Goal: Task Accomplishment & Management: Manage account settings

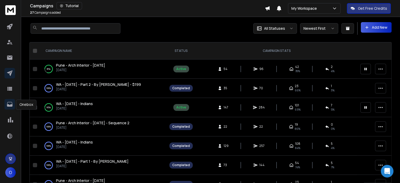
click at [11, 105] on icon at bounding box center [10, 104] width 6 height 5
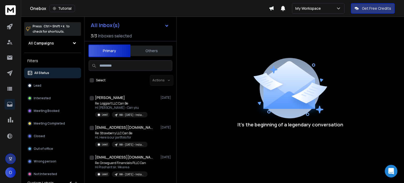
click at [153, 51] on button "Others" at bounding box center [151, 51] width 42 height 12
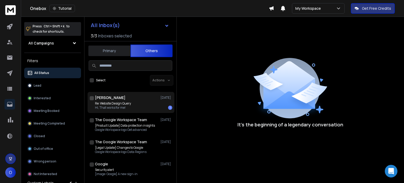
click at [140, 105] on div "Re: Website Design Query Hi, That works for me! 1" at bounding box center [133, 105] width 77 height 8
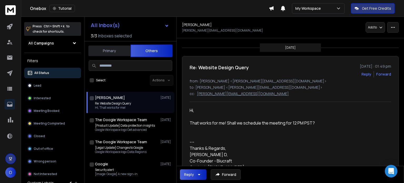
click at [111, 103] on p "Re: Website Design Query" at bounding box center [113, 103] width 36 height 4
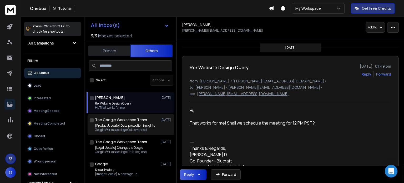
click at [120, 128] on p "Google Workspace logo Get advanced" at bounding box center [125, 130] width 60 height 4
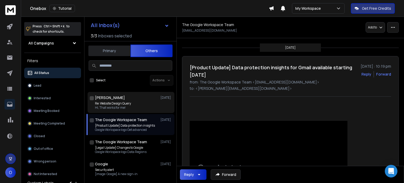
click at [122, 99] on div "[PERSON_NAME] [DATE]" at bounding box center [133, 97] width 77 height 5
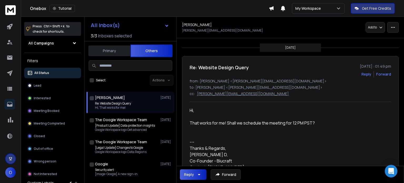
click at [122, 99] on div "[PERSON_NAME] [DATE]" at bounding box center [133, 97] width 77 height 5
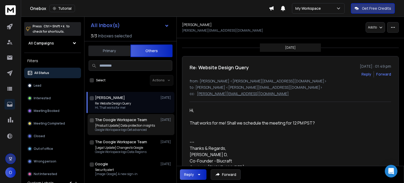
click at [130, 120] on h1 "The Google Workspace Team" at bounding box center [121, 119] width 52 height 5
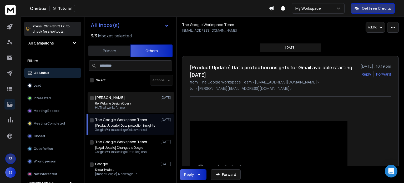
click at [131, 102] on p "Re: Website Design Query" at bounding box center [113, 103] width 36 height 4
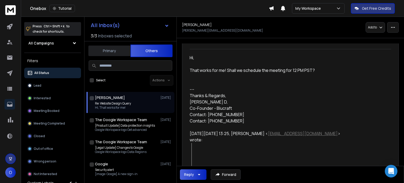
click at [107, 54] on button "Primary" at bounding box center [109, 51] width 42 height 12
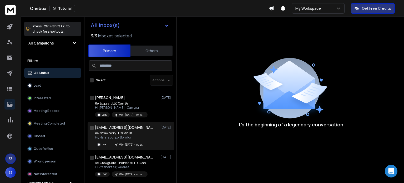
click at [127, 133] on p "Re: Strawberry LLC Can Be" at bounding box center [121, 133] width 53 height 4
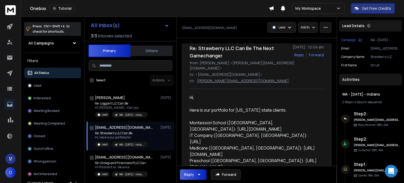
scroll to position [26, 0]
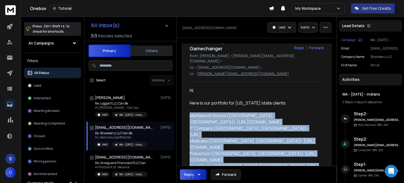
drag, startPoint x: 284, startPoint y: 148, endPoint x: 188, endPoint y: 110, distance: 103.4
copy ul "Montessori School (Sammamish, [GEOGRAPHIC_DATA]): [URL][DOMAIN_NAME] IT Company…"
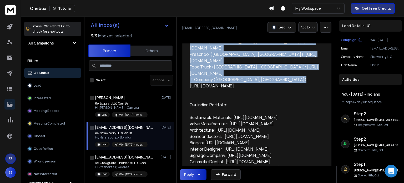
scroll to position [132, 0]
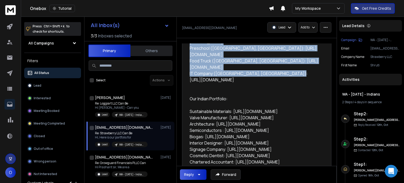
drag, startPoint x: 285, startPoint y: 144, endPoint x: 182, endPoint y: 75, distance: 124.1
copy ul "Sustainable Materials: [URL][DOMAIN_NAME] Valve Manufacturer: [URL][DOMAIN_NAME…"
click at [143, 52] on button "Others" at bounding box center [151, 51] width 42 height 12
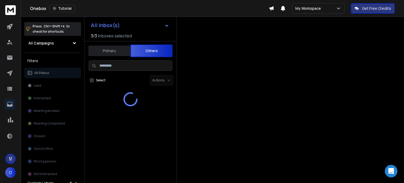
scroll to position [0, 0]
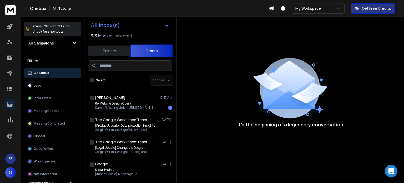
click at [117, 100] on h1 "[PERSON_NAME]" at bounding box center [110, 97] width 31 height 5
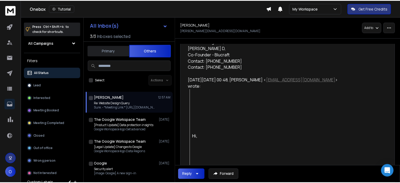
scroll to position [395, 0]
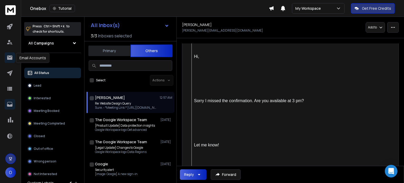
click at [11, 59] on icon at bounding box center [9, 58] width 5 height 4
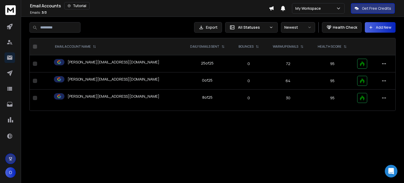
click at [157, 27] on div at bounding box center [110, 27] width 162 height 11
click at [13, 74] on link at bounding box center [9, 73] width 11 height 11
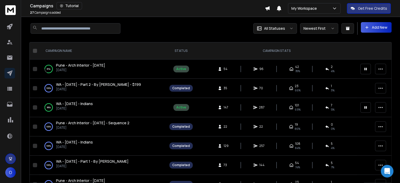
click at [169, 28] on div at bounding box center [119, 28] width 181 height 13
